Goal: Task Accomplishment & Management: Use online tool/utility

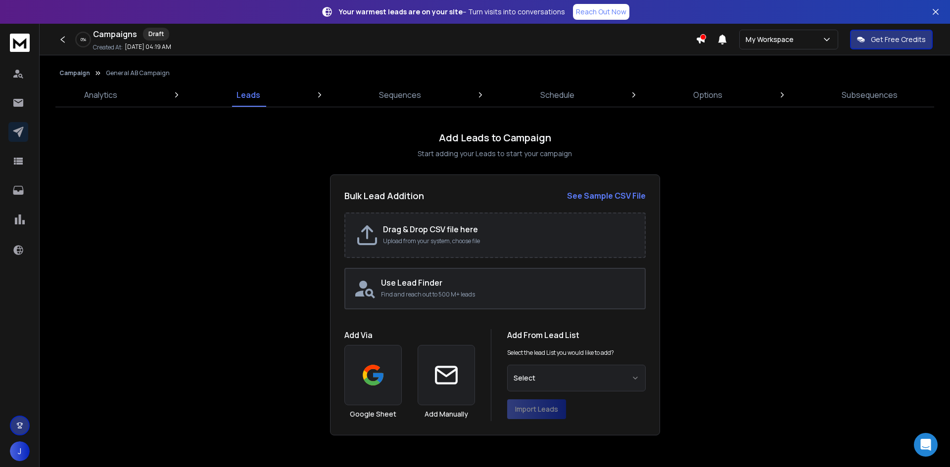
click at [439, 226] on h2 "Drag & Drop CSV file here" at bounding box center [509, 230] width 252 height 12
type input "**********"
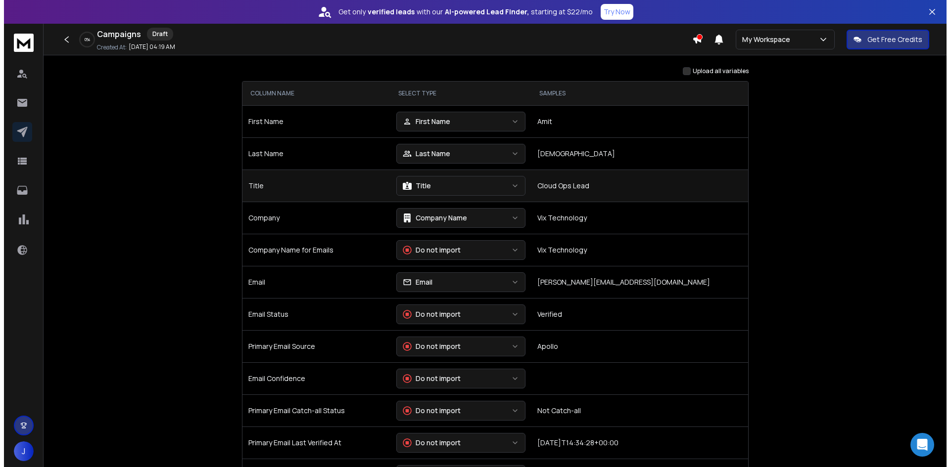
scroll to position [148, 0]
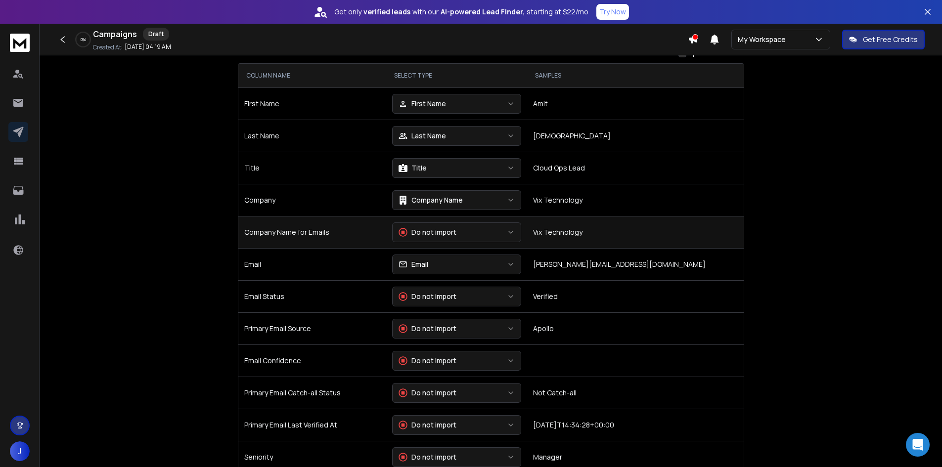
click at [489, 233] on button "Do not import" at bounding box center [456, 233] width 129 height 20
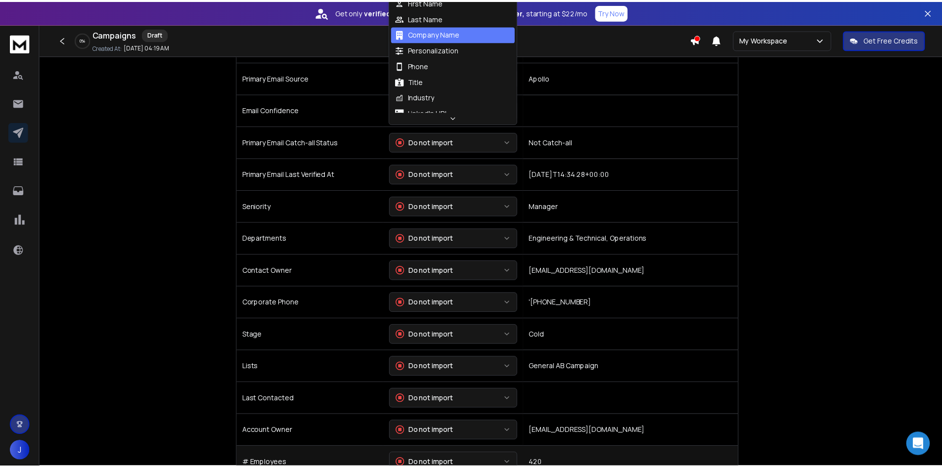
scroll to position [396, 0]
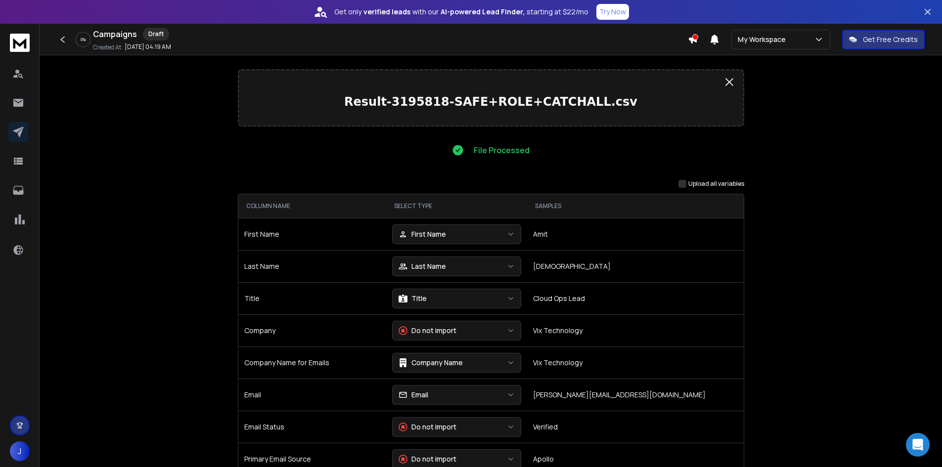
scroll to position [0, 0]
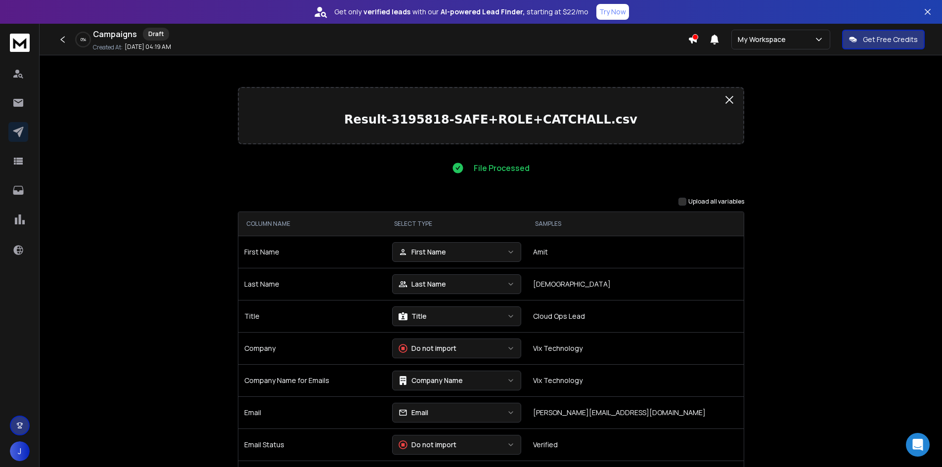
click at [734, 97] on icon at bounding box center [730, 100] width 12 height 12
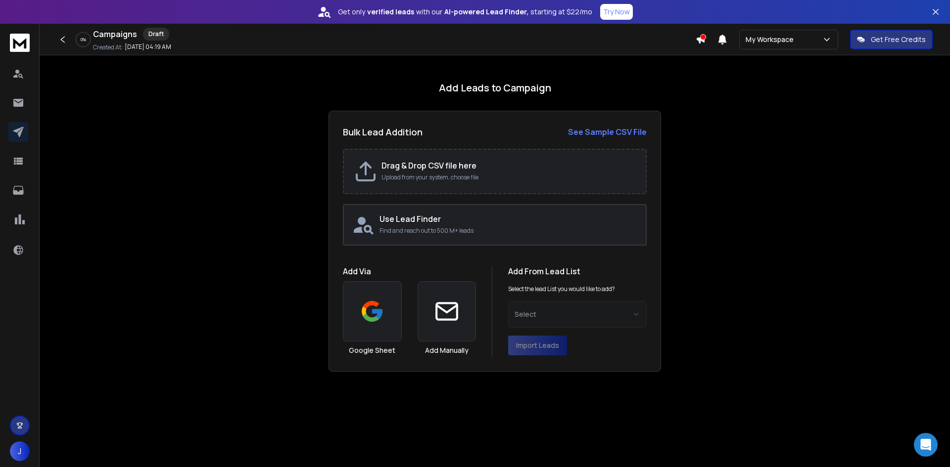
click at [461, 168] on h2 "Drag & Drop CSV file here" at bounding box center [508, 166] width 254 height 12
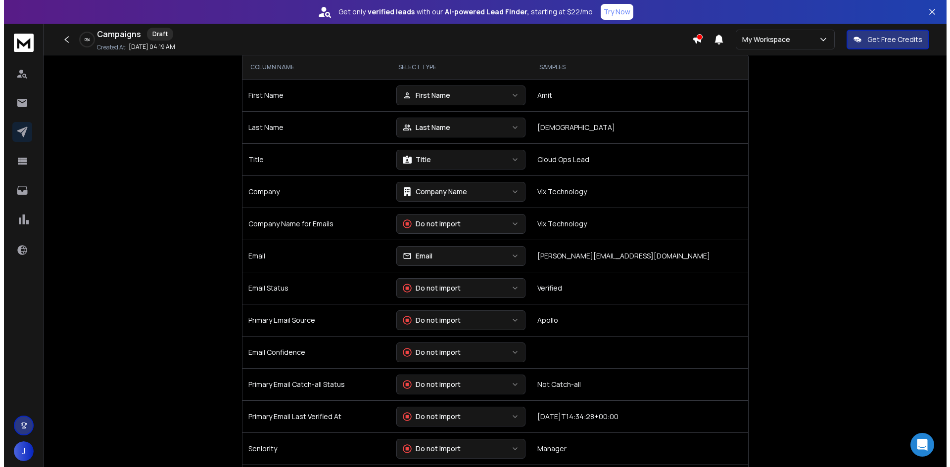
scroll to position [49, 0]
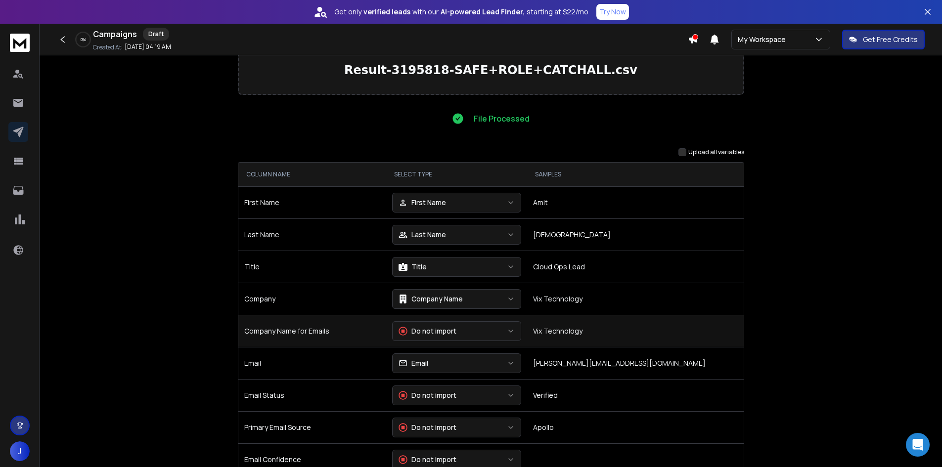
click at [469, 327] on button "Do not import" at bounding box center [456, 332] width 129 height 20
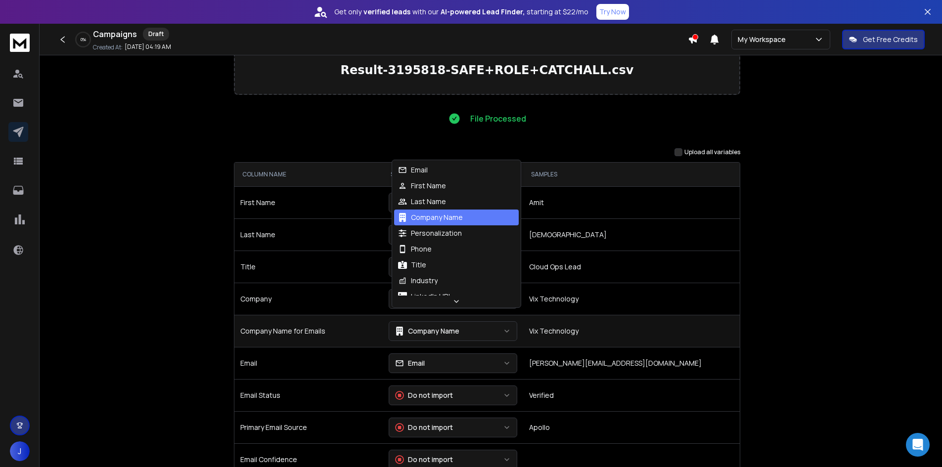
scroll to position [247, 0]
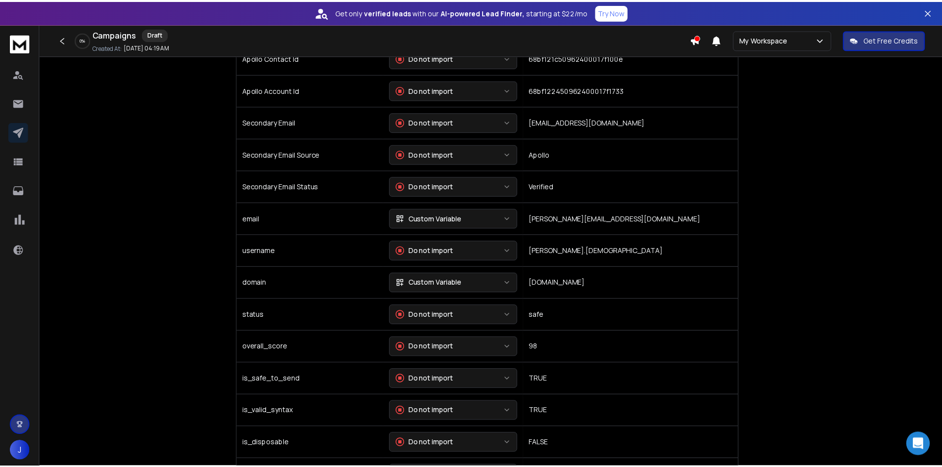
scroll to position [1929, 0]
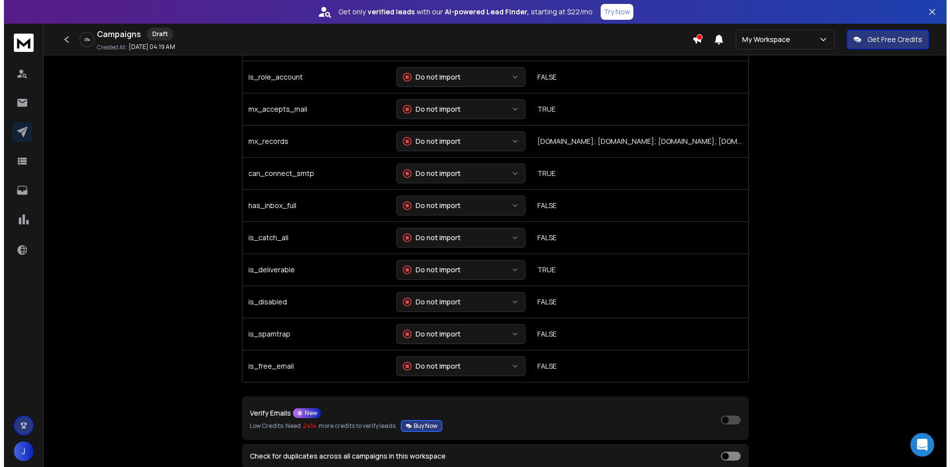
scroll to position [2173, 0]
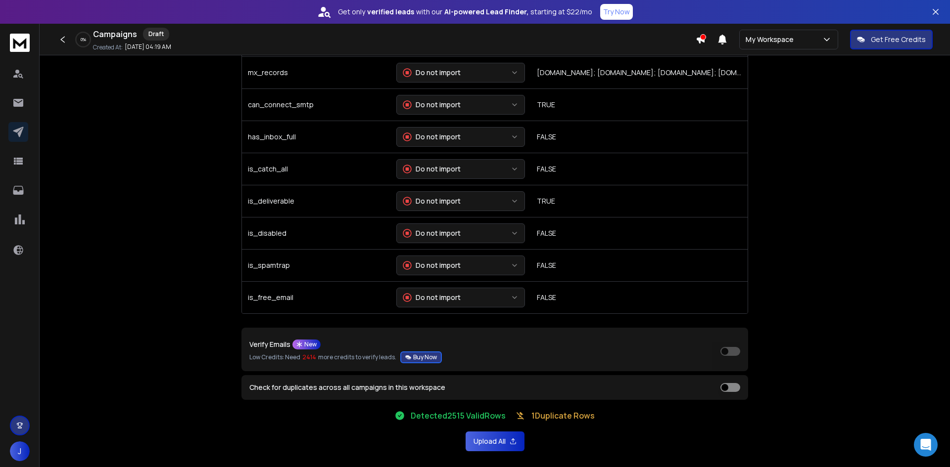
click at [728, 387] on button "Check for duplicates across all campaigns in this workspace" at bounding box center [730, 387] width 20 height 9
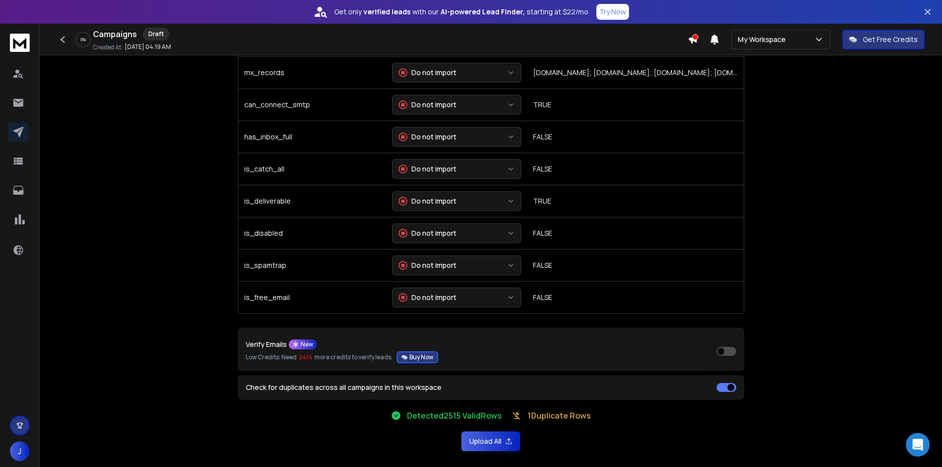
click at [498, 438] on button "Upload All" at bounding box center [491, 442] width 59 height 20
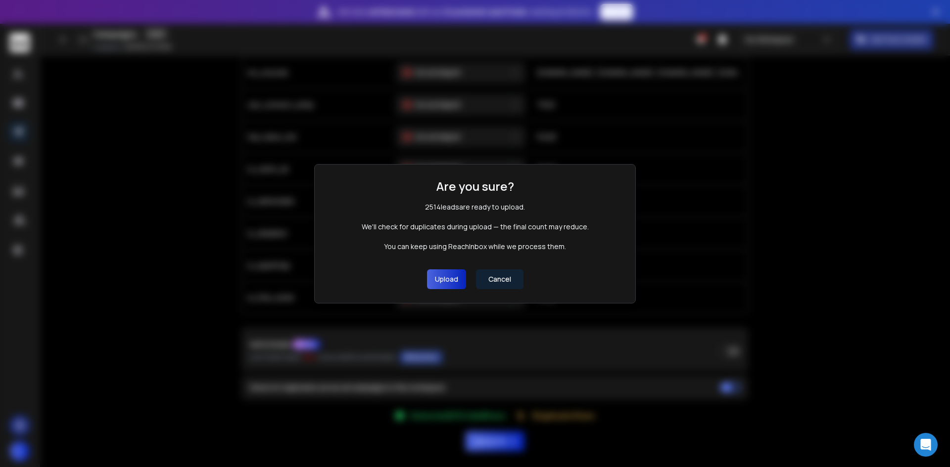
click at [439, 279] on button "Upload" at bounding box center [446, 280] width 39 height 20
